Goal: Communication & Community: Answer question/provide support

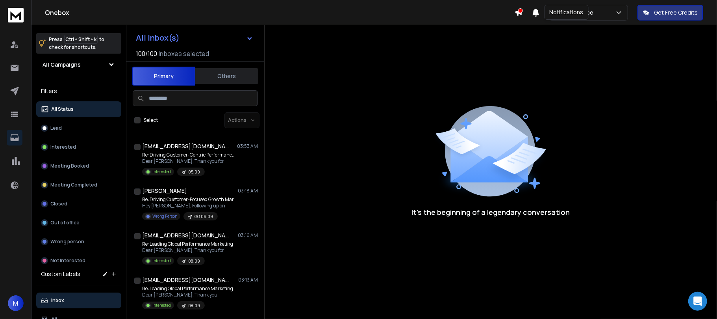
click at [579, 14] on div "Notifications" at bounding box center [567, 12] width 44 height 15
click at [613, 12] on div "GG Workspace" at bounding box center [589, 13] width 69 height 8
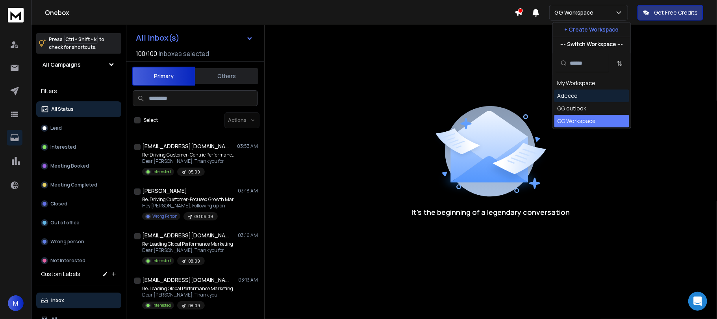
click at [573, 98] on div "Adecco" at bounding box center [568, 96] width 20 height 8
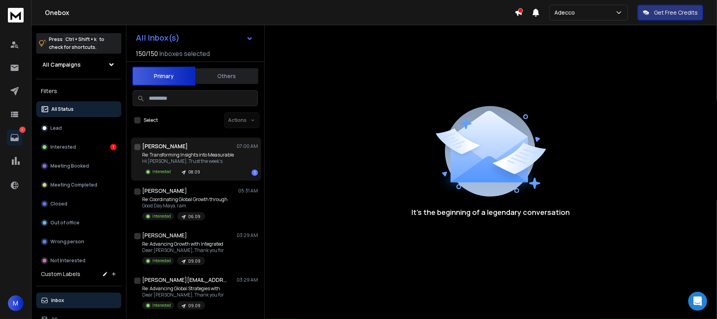
click at [243, 155] on div "Re: Transforming Insights into Measurable Hi [PERSON_NAME], Trust the week’s In…" at bounding box center [200, 164] width 116 height 24
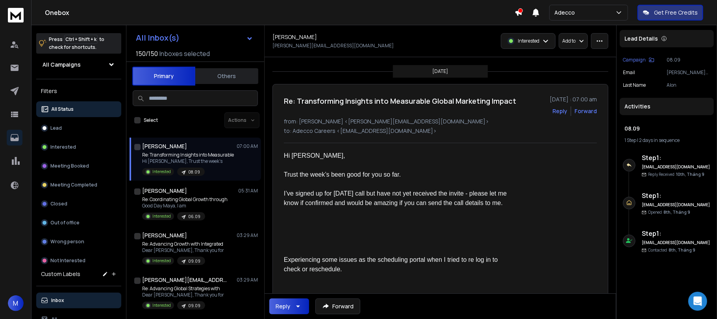
scroll to position [105, 0]
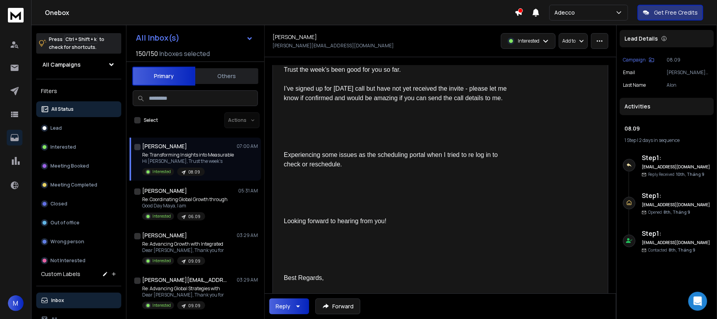
drag, startPoint x: 187, startPoint y: 150, endPoint x: 432, endPoint y: 175, distance: 246.2
drag, startPoint x: 394, startPoint y: 268, endPoint x: 281, endPoint y: 87, distance: 213.2
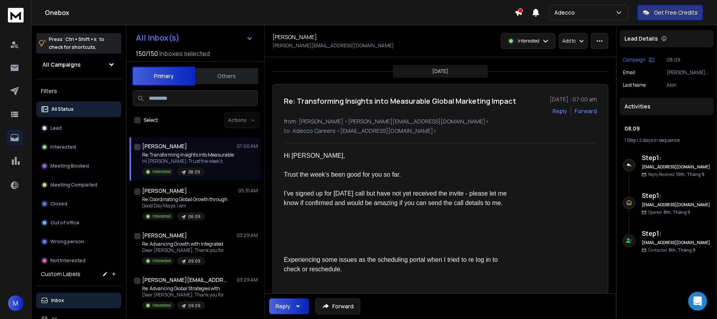
copy div "Trust the week’s been good for you so far. I’ve signed up for Sept 17 call but …"
